Goal: Check status

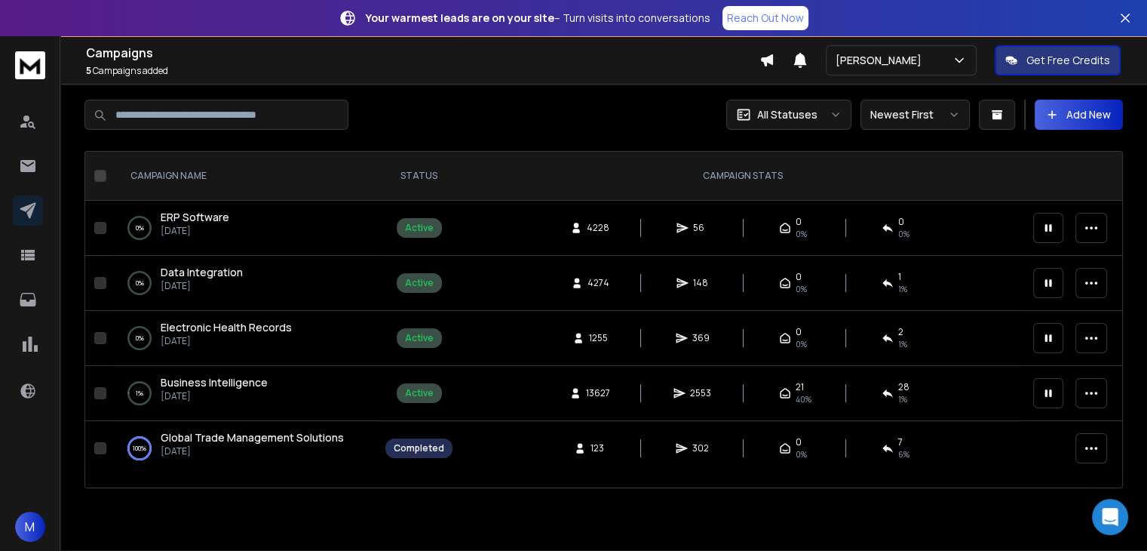
click at [236, 232] on div "0 % ERP Software [DATE]" at bounding box center [244, 228] width 234 height 36
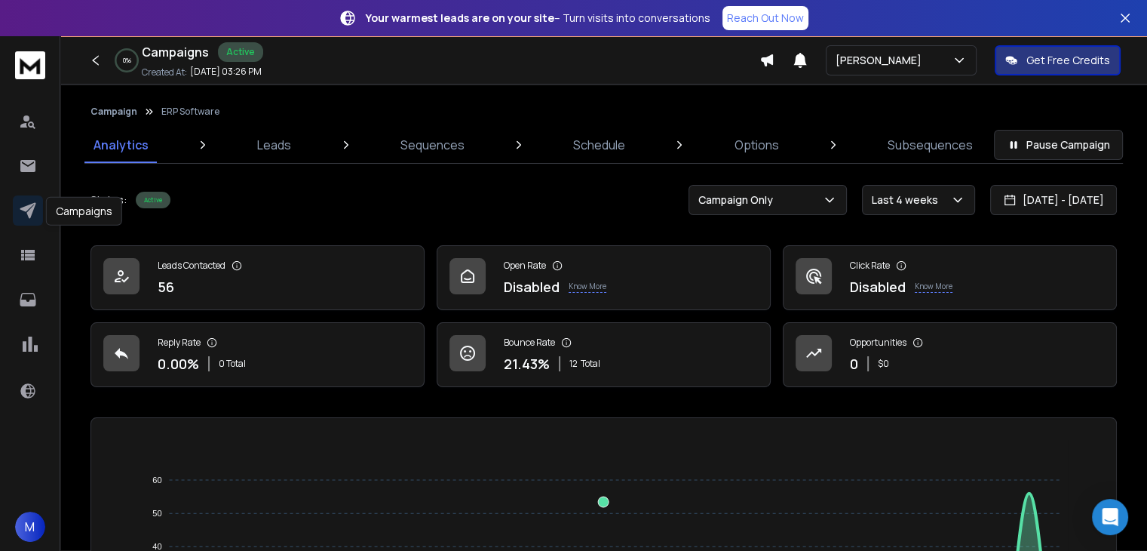
click at [32, 209] on icon at bounding box center [28, 210] width 16 height 16
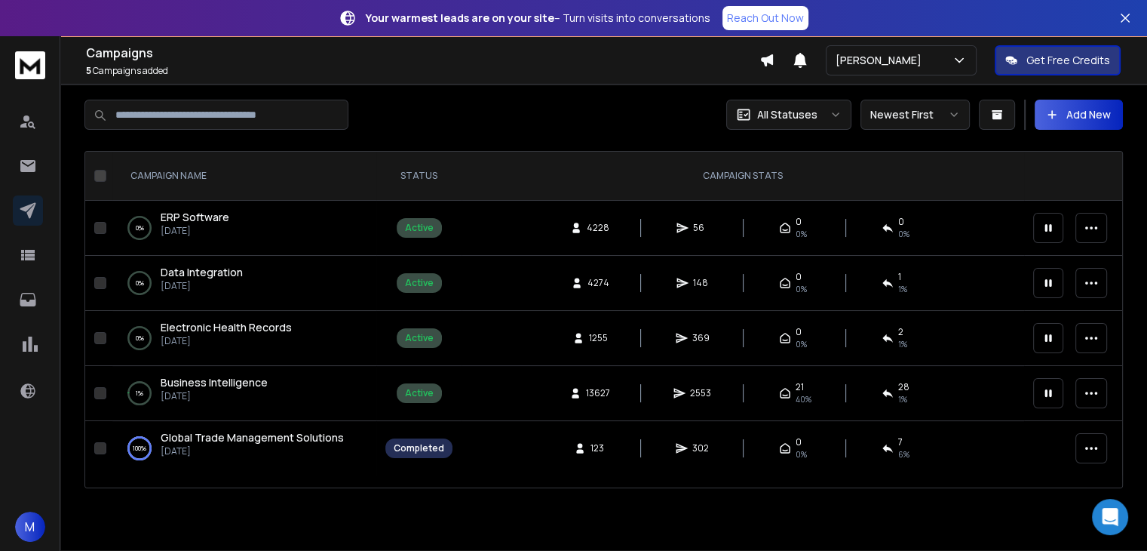
click at [197, 277] on span "Data Integration" at bounding box center [202, 272] width 82 height 14
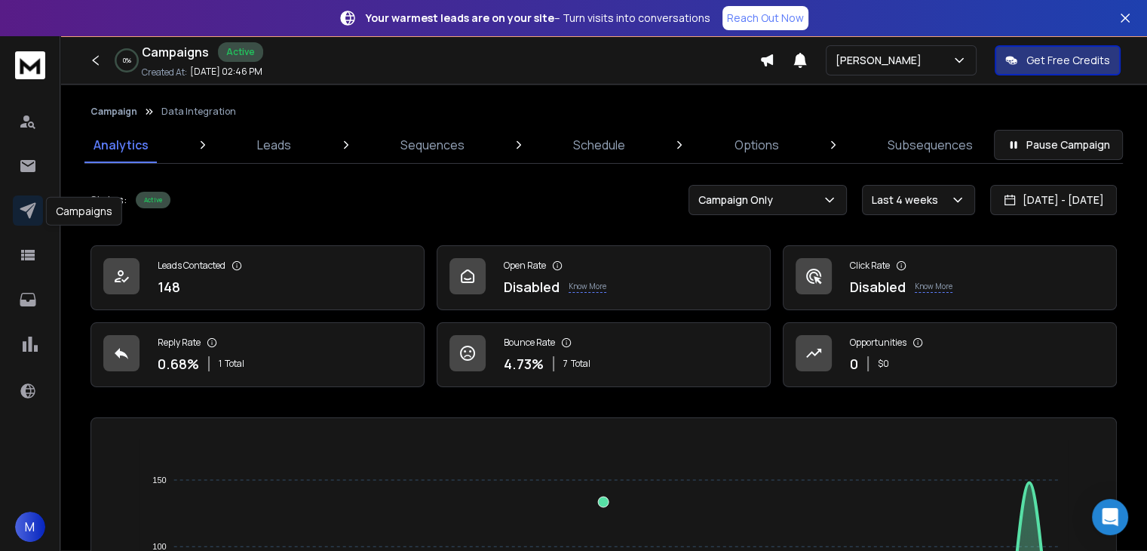
click at [26, 211] on icon at bounding box center [28, 210] width 16 height 16
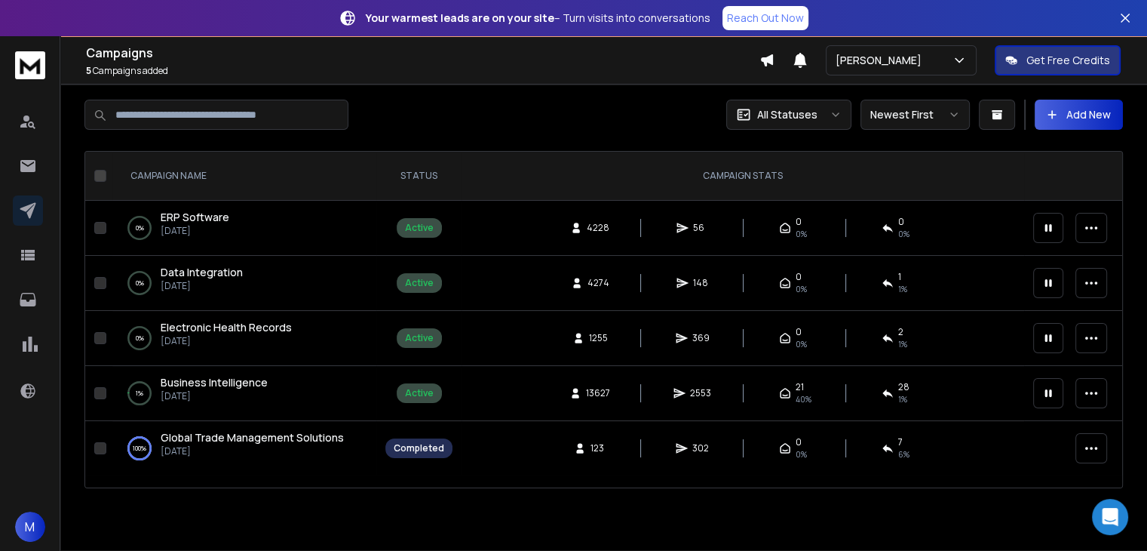
click at [207, 343] on p "[DATE]" at bounding box center [226, 341] width 131 height 12
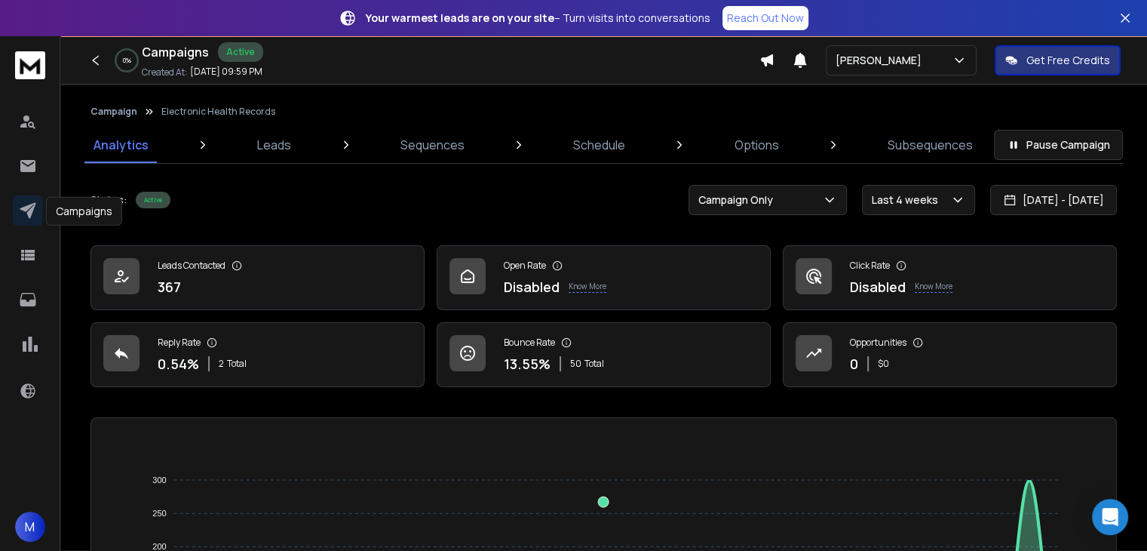
click at [28, 217] on icon at bounding box center [28, 210] width 16 height 16
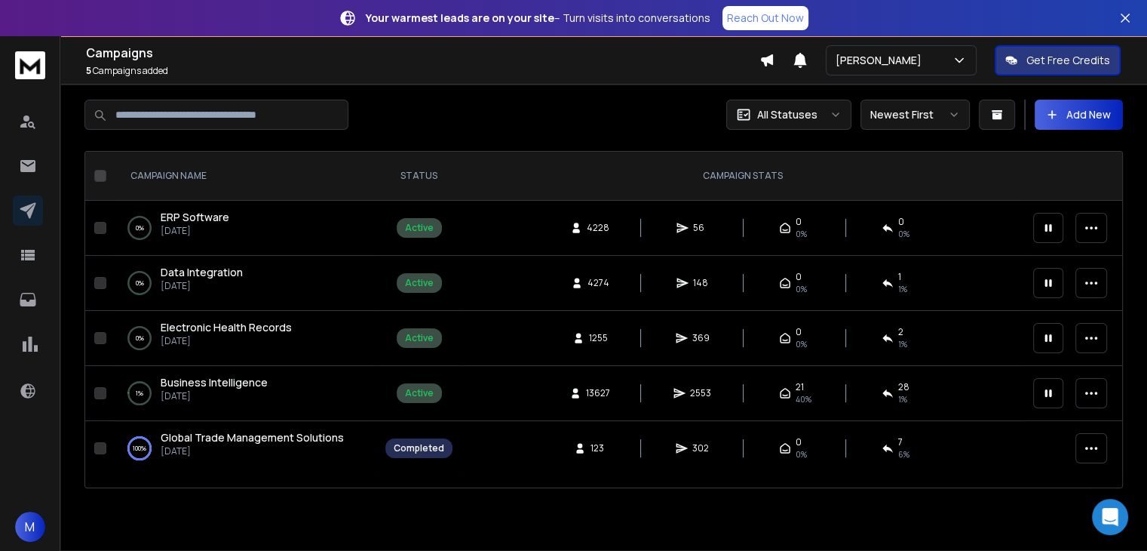
click at [229, 395] on p "[DATE]" at bounding box center [214, 396] width 107 height 12
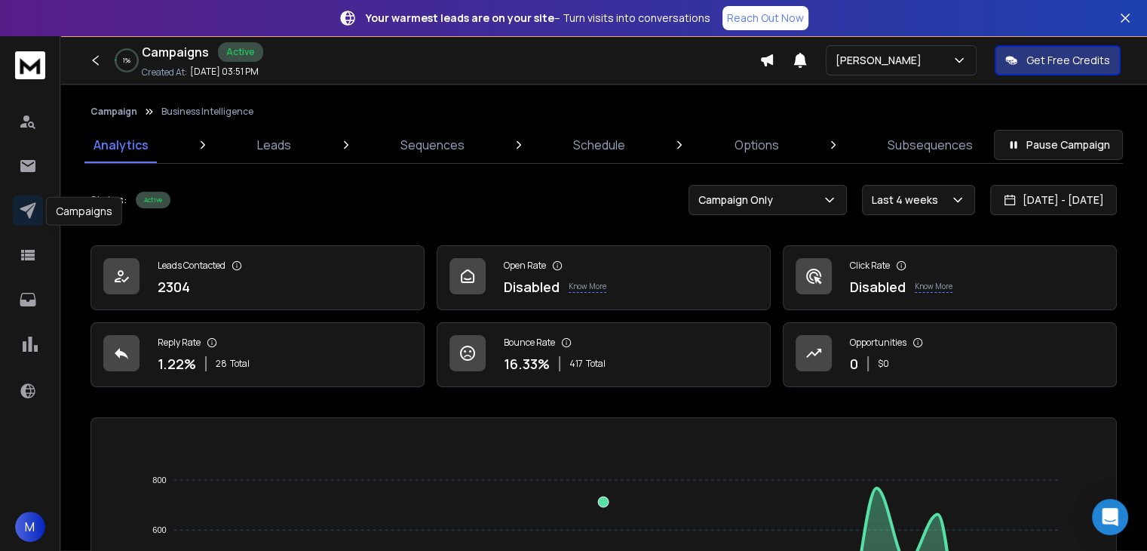
click at [30, 220] on link at bounding box center [28, 210] width 30 height 30
